Goal: Task Accomplishment & Management: Use online tool/utility

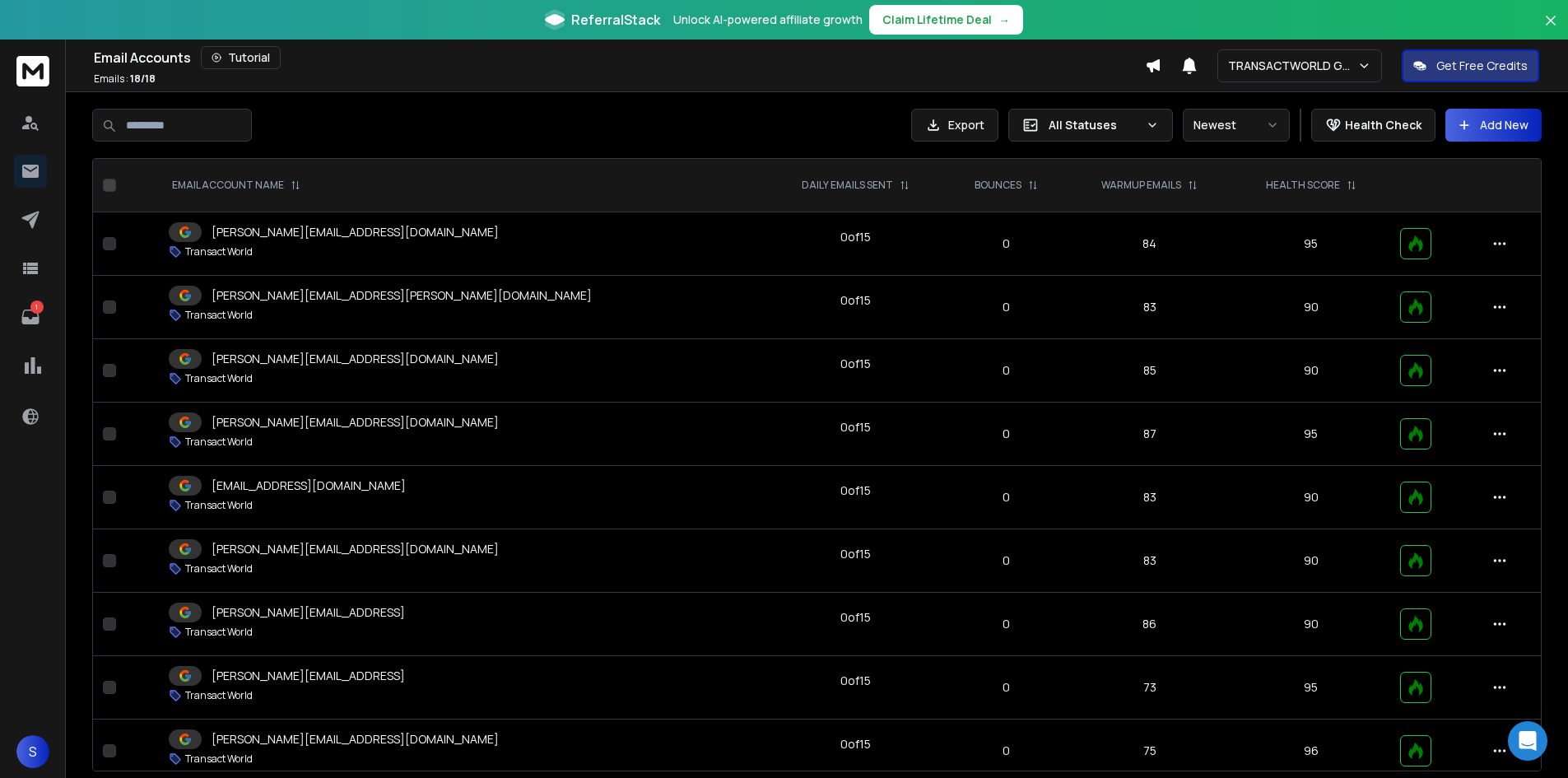
click at [1554, 17] on icon "Close banner" at bounding box center [1551, 21] width 10 height 10
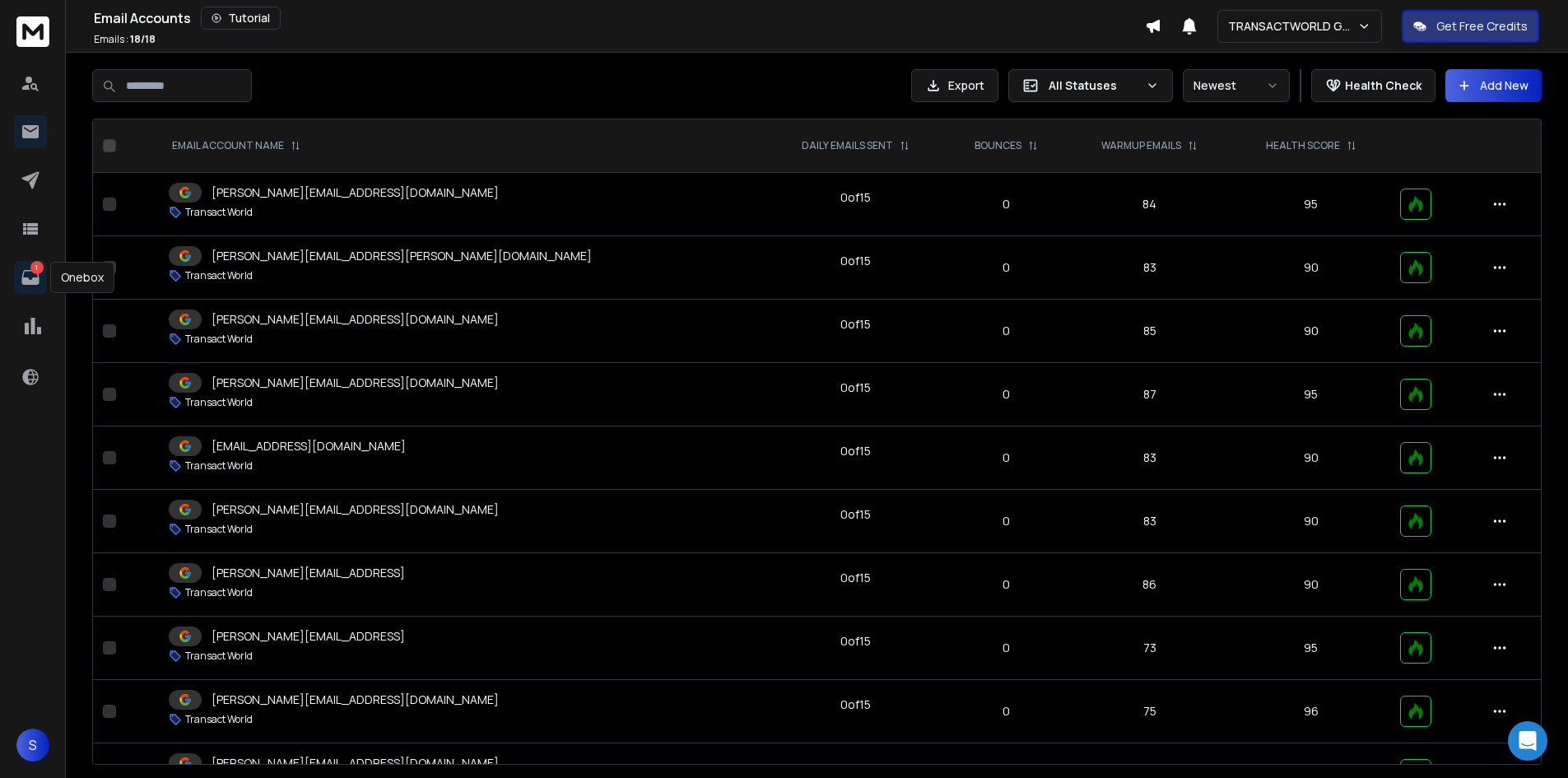
click at [21, 274] on icon at bounding box center [31, 278] width 20 height 20
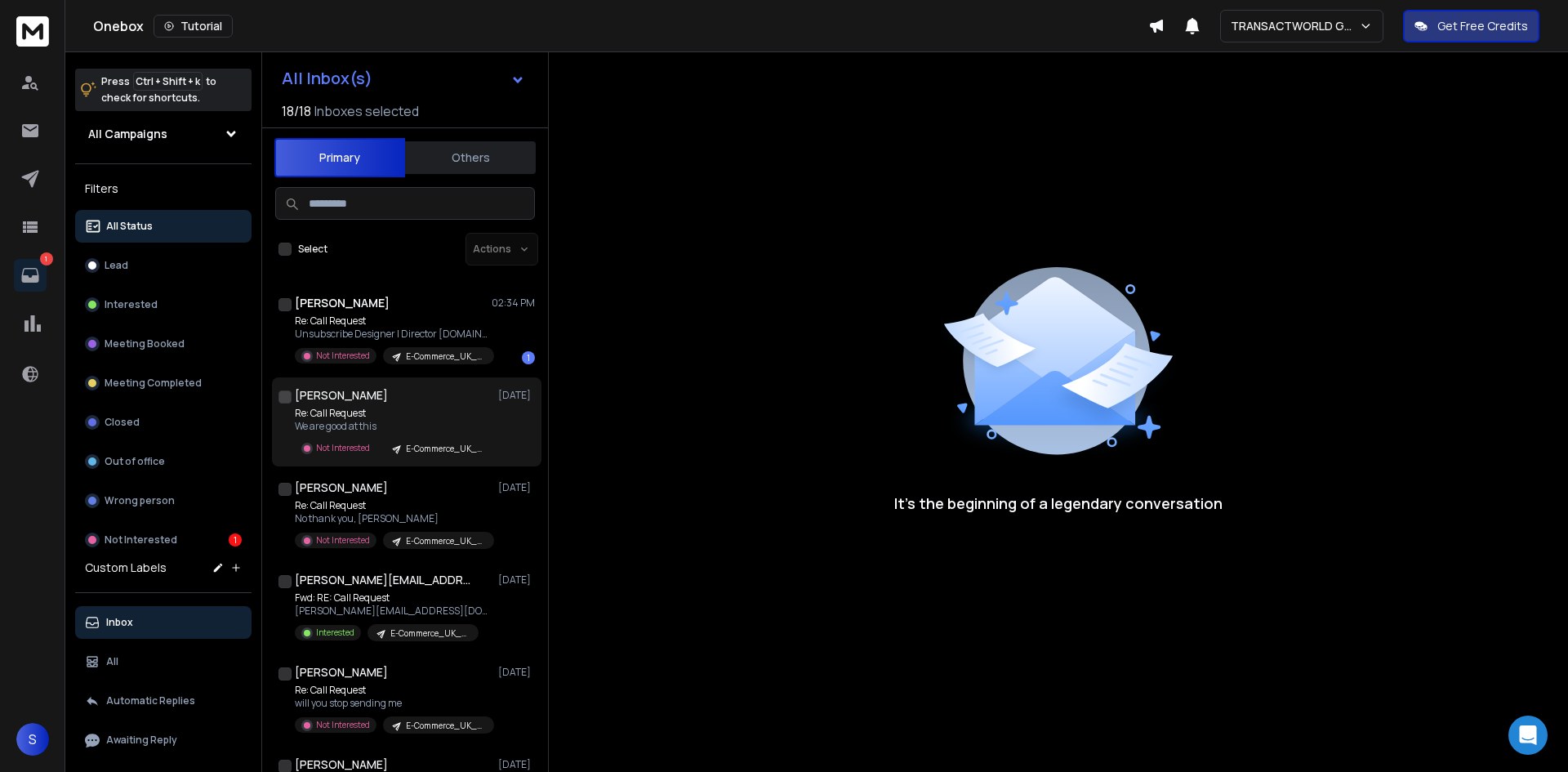
click at [321, 405] on div "[PERSON_NAME] [DATE] Re: Call Request We are good at this Not Interested E-Comm…" at bounding box center [415, 422] width 240 height 70
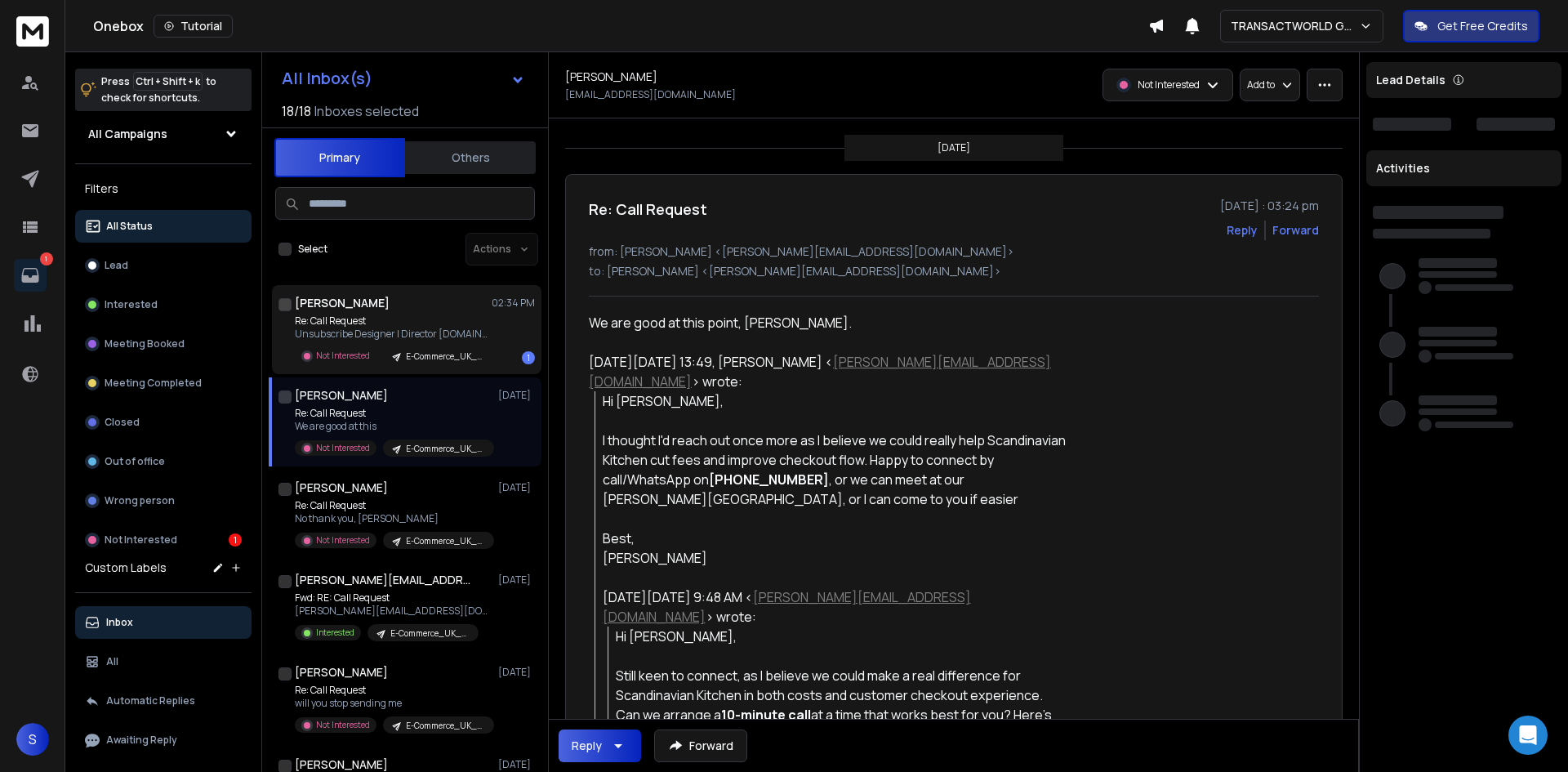
click at [361, 294] on div "[PERSON_NAME] 02:34 PM Re: Call Request Unsubscribe Designer | Director [DOMAIN…" at bounding box center [407, 330] width 270 height 89
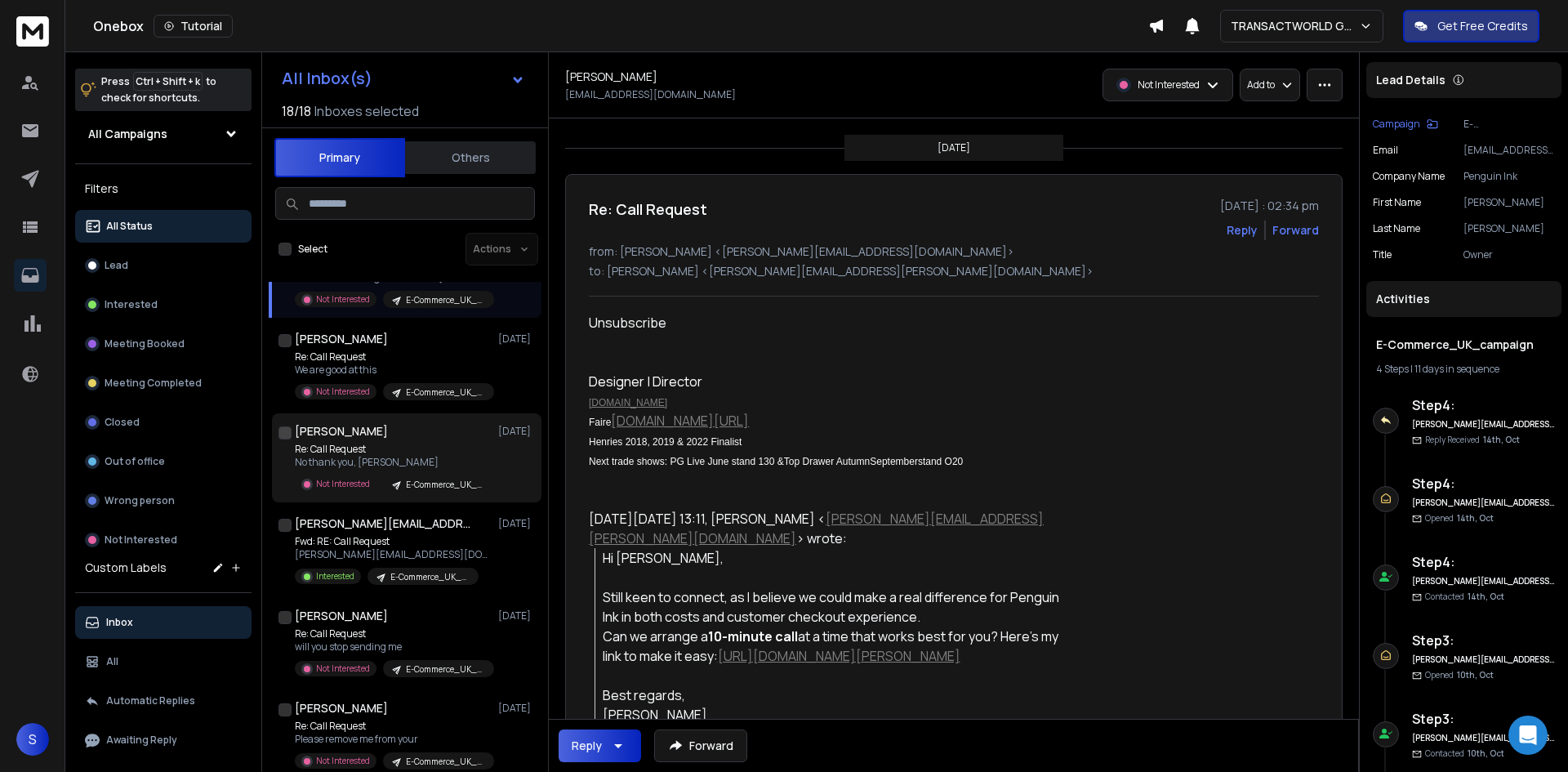
scroll to position [82, 0]
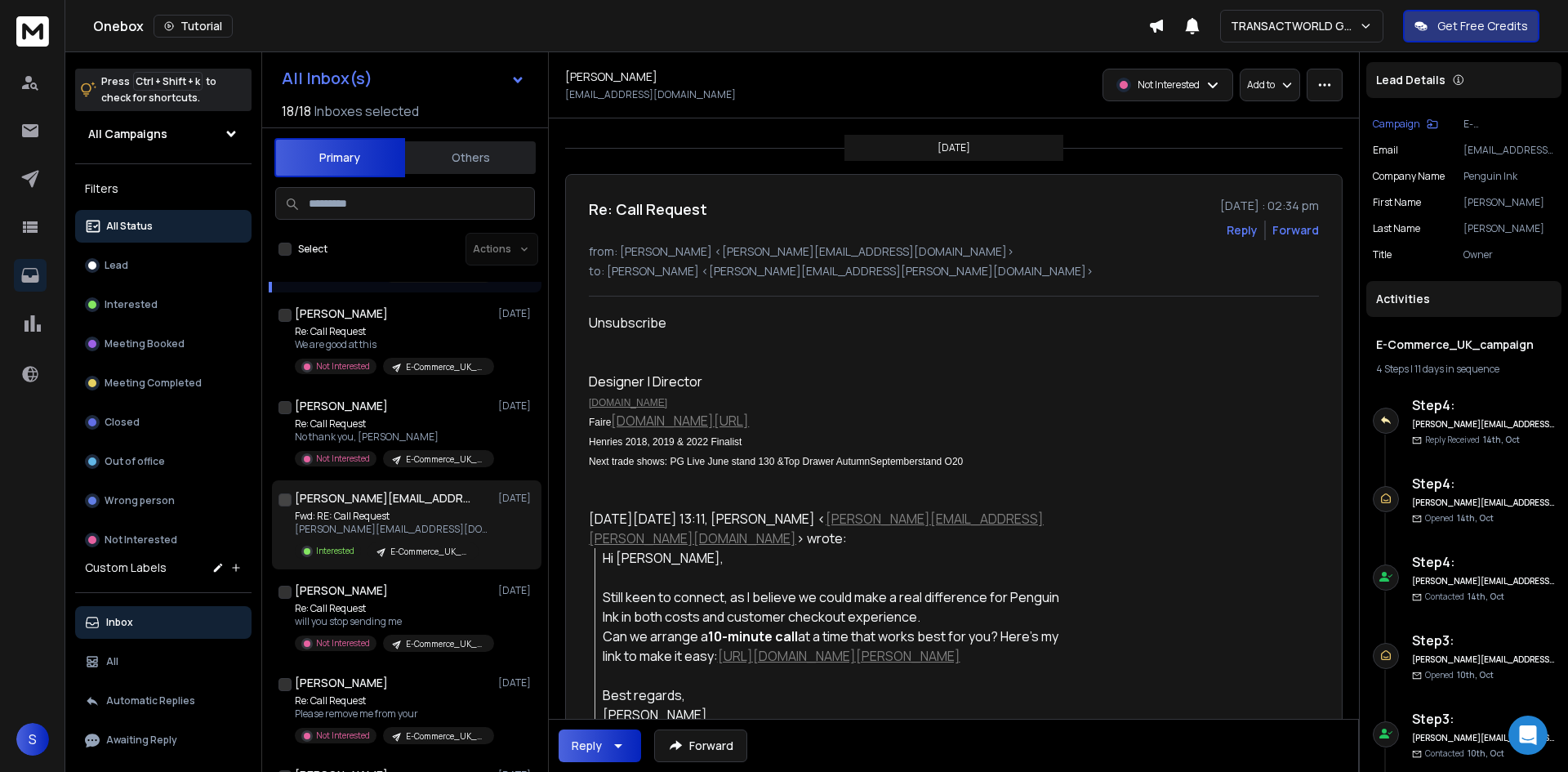
click at [326, 492] on h1 "[PERSON_NAME][EMAIL_ADDRESS][DOMAIN_NAME]" at bounding box center [385, 499] width 180 height 16
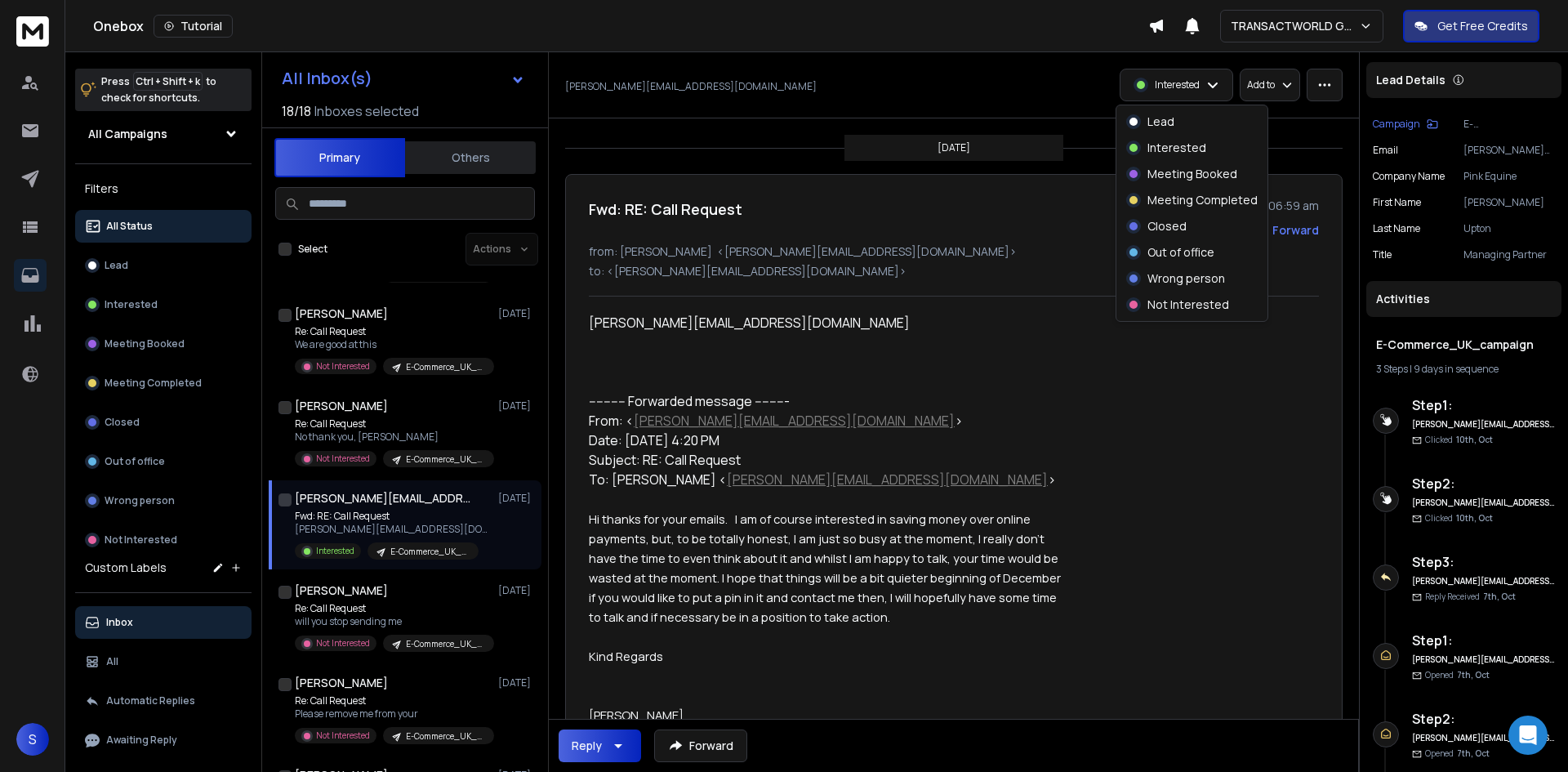
click at [1206, 85] on icon at bounding box center [1213, 85] width 13 height 13
